Goal: Check status: Check status

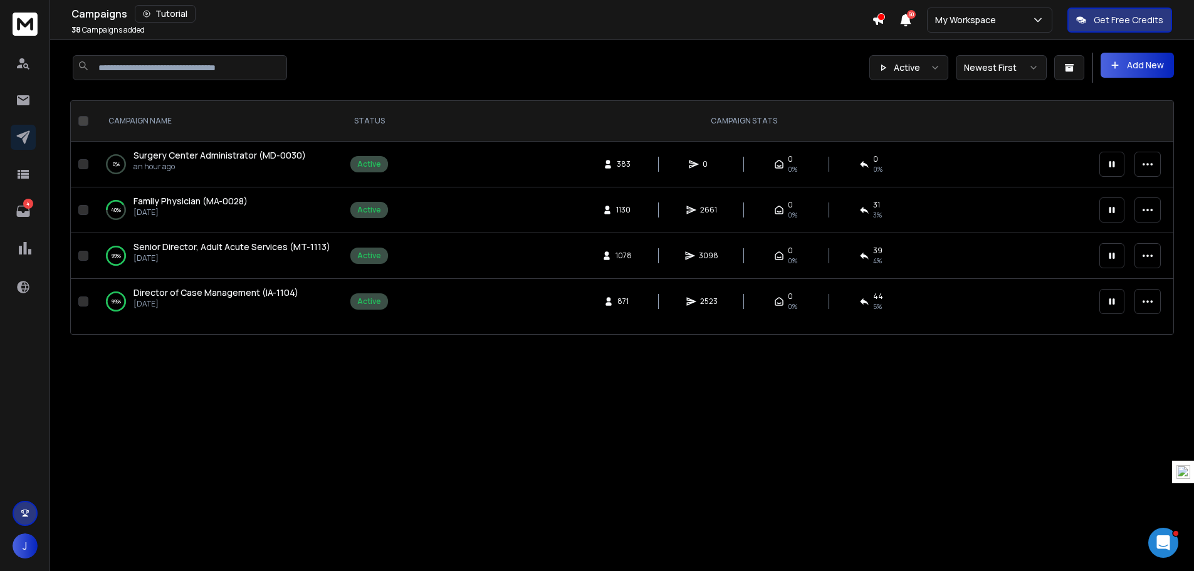
click at [172, 155] on span "Surgery Center Administrator (MD-0030)" at bounding box center [220, 155] width 172 height 12
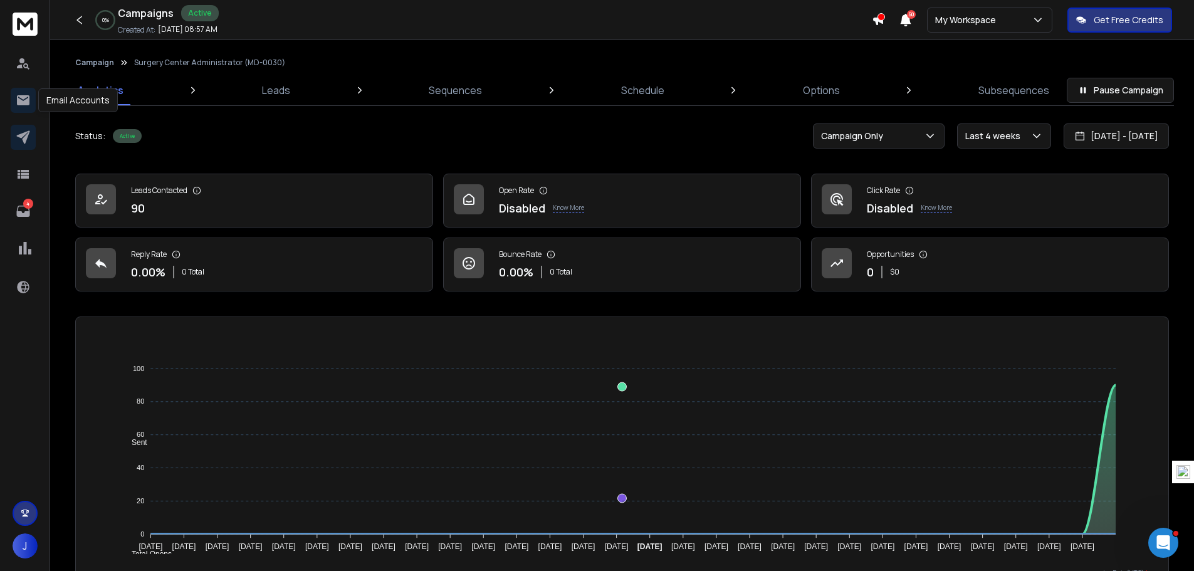
click at [21, 98] on icon at bounding box center [23, 100] width 15 height 15
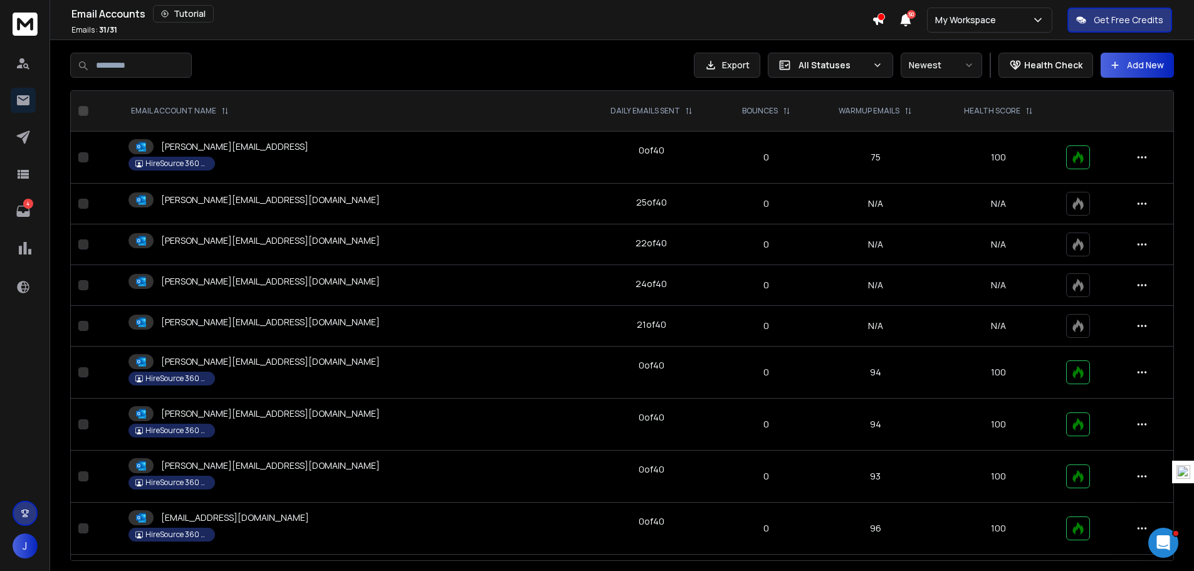
click at [880, 68] on icon at bounding box center [878, 65] width 10 height 10
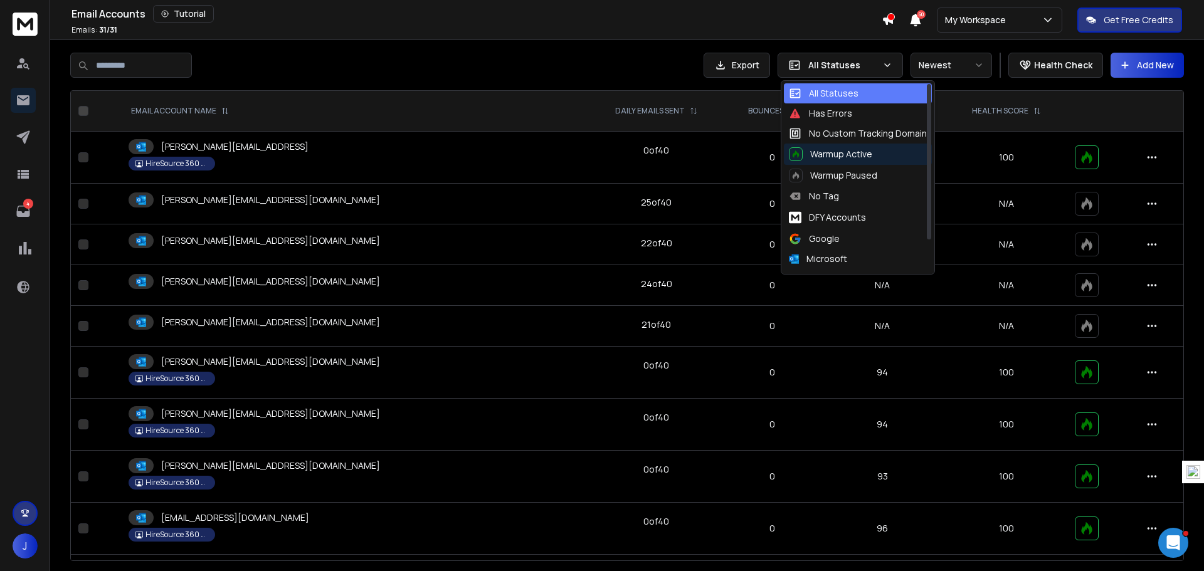
click at [834, 152] on div "Warmup Active" at bounding box center [830, 154] width 83 height 14
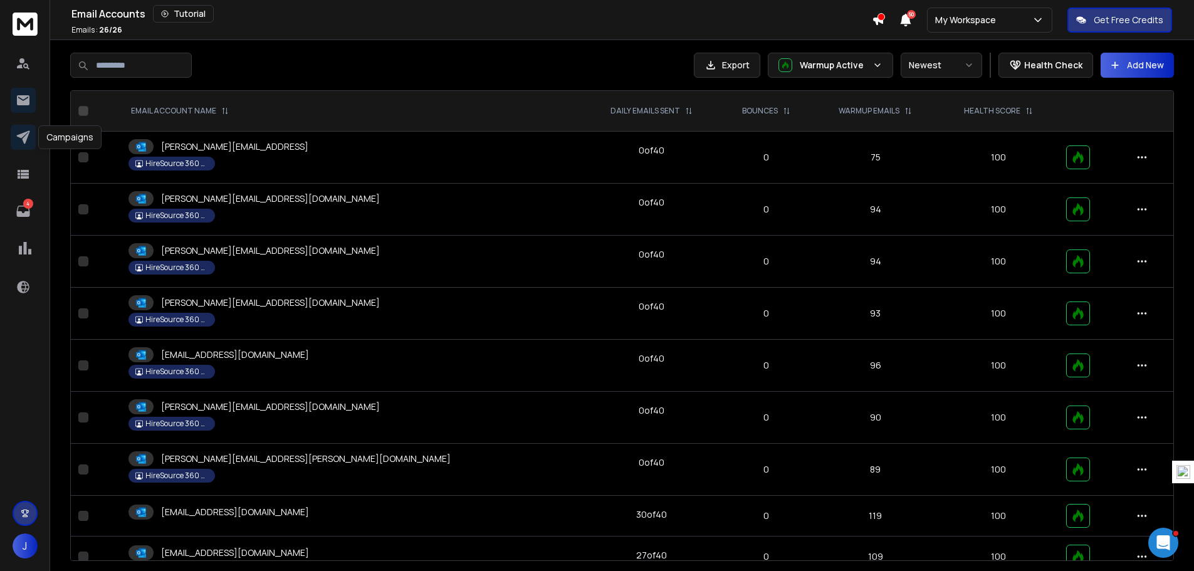
click at [21, 139] on icon at bounding box center [23, 137] width 15 height 15
